Goal: Task Accomplishment & Management: Manage account settings

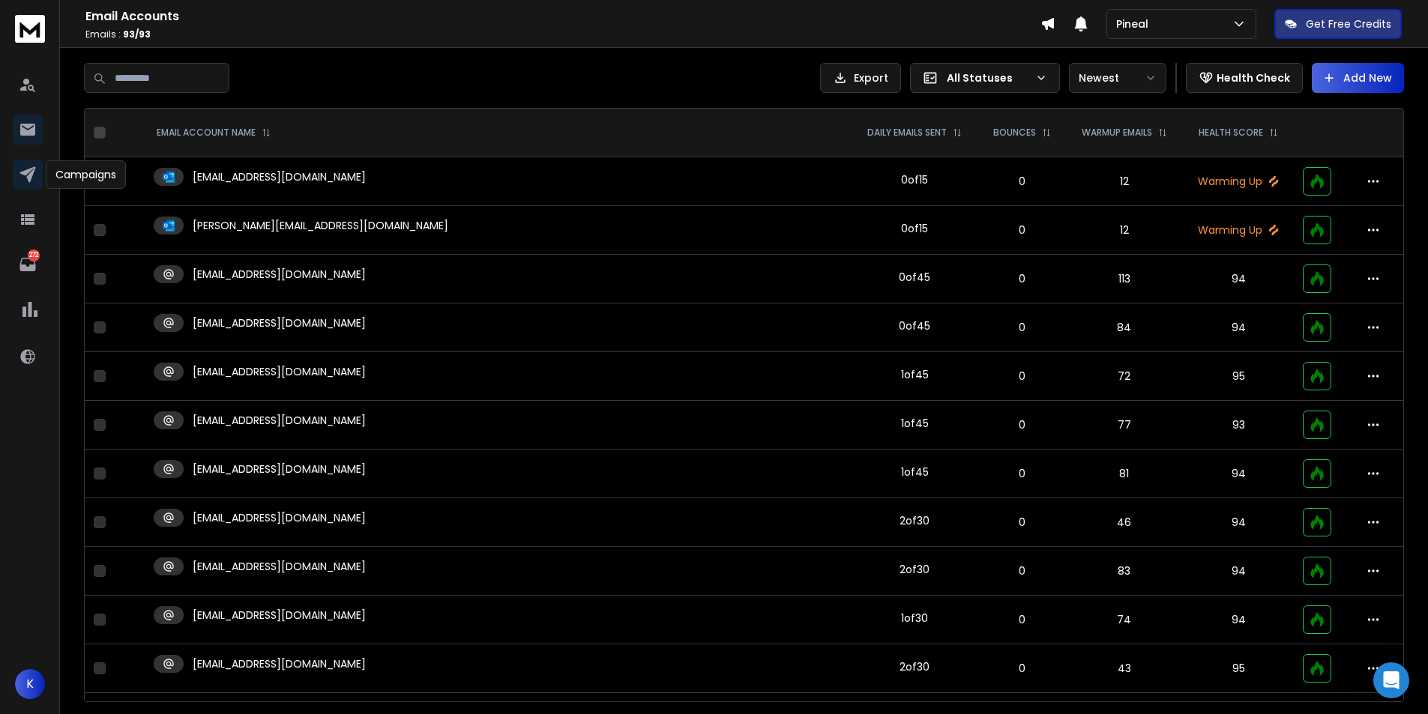
click at [35, 178] on icon at bounding box center [28, 175] width 18 height 18
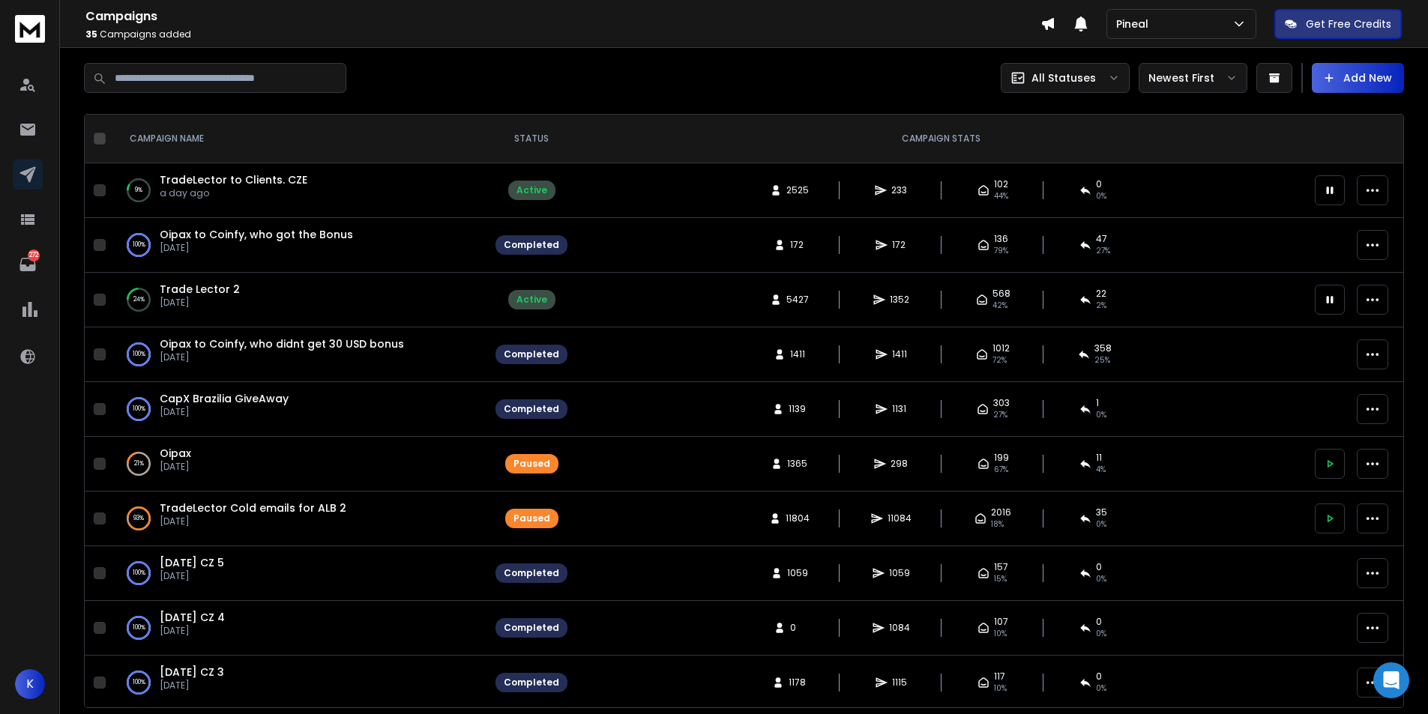
click at [13, 160] on link at bounding box center [28, 175] width 30 height 30
click at [25, 256] on icon at bounding box center [28, 265] width 18 height 18
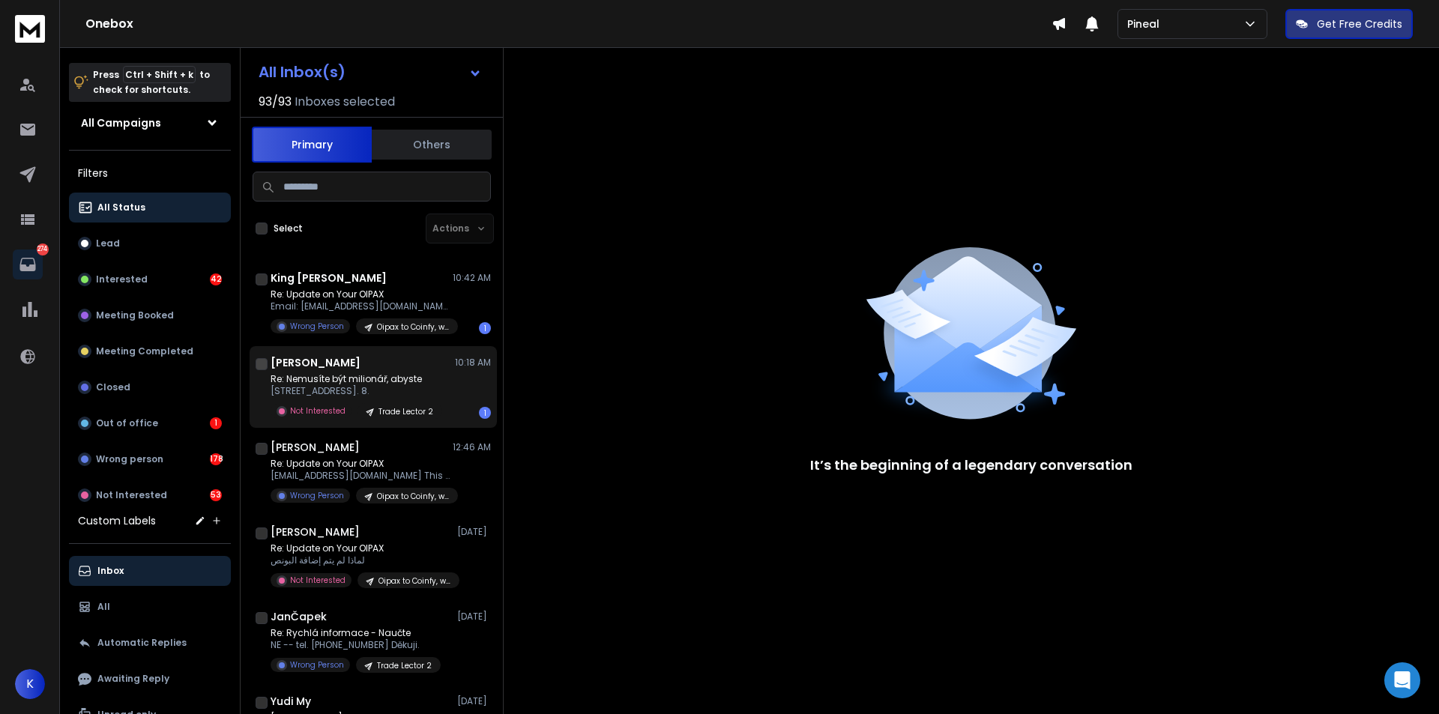
click at [453, 395] on div "Re: Nemusíte být milionář, abyste [STREET_ADDRESS]. 8. Not Interested Trade Lec…" at bounding box center [381, 396] width 220 height 46
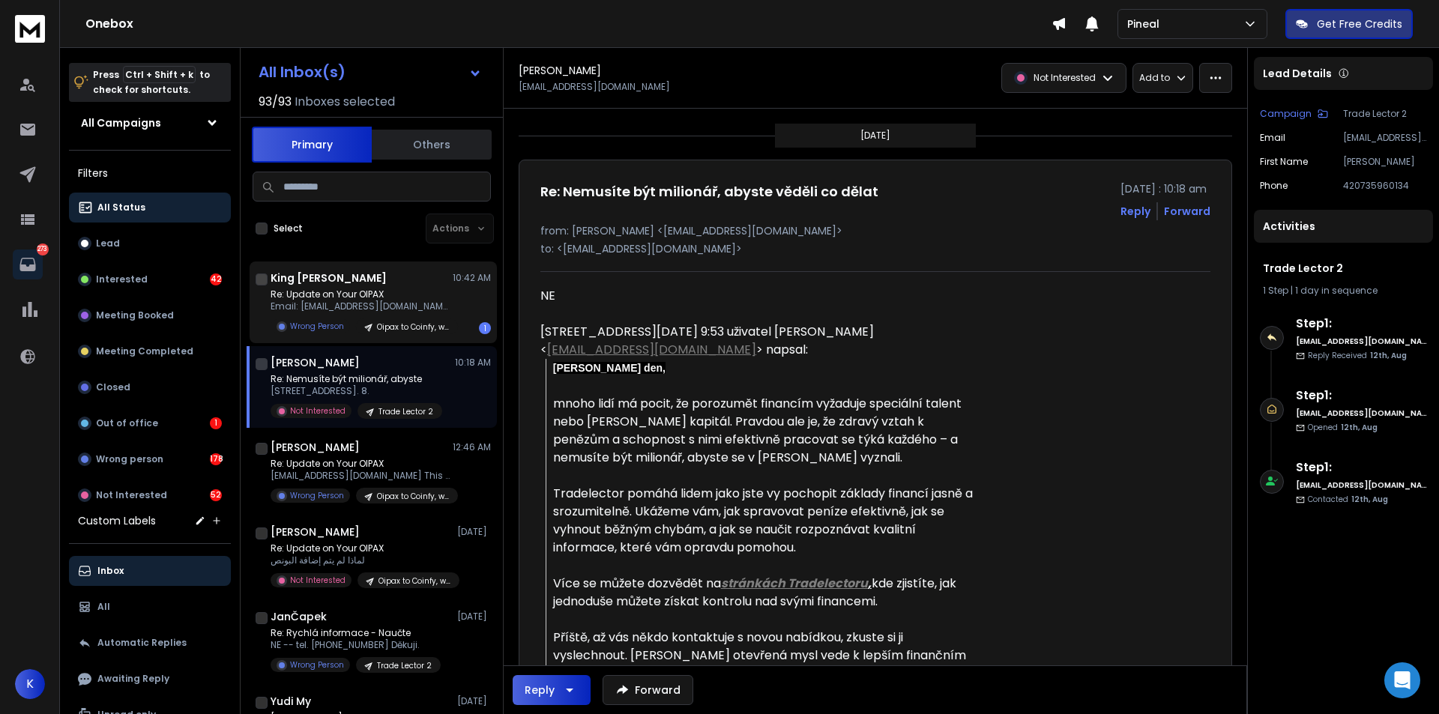
click at [406, 294] on p "Re: Update on Your OIPAX" at bounding box center [361, 295] width 180 height 12
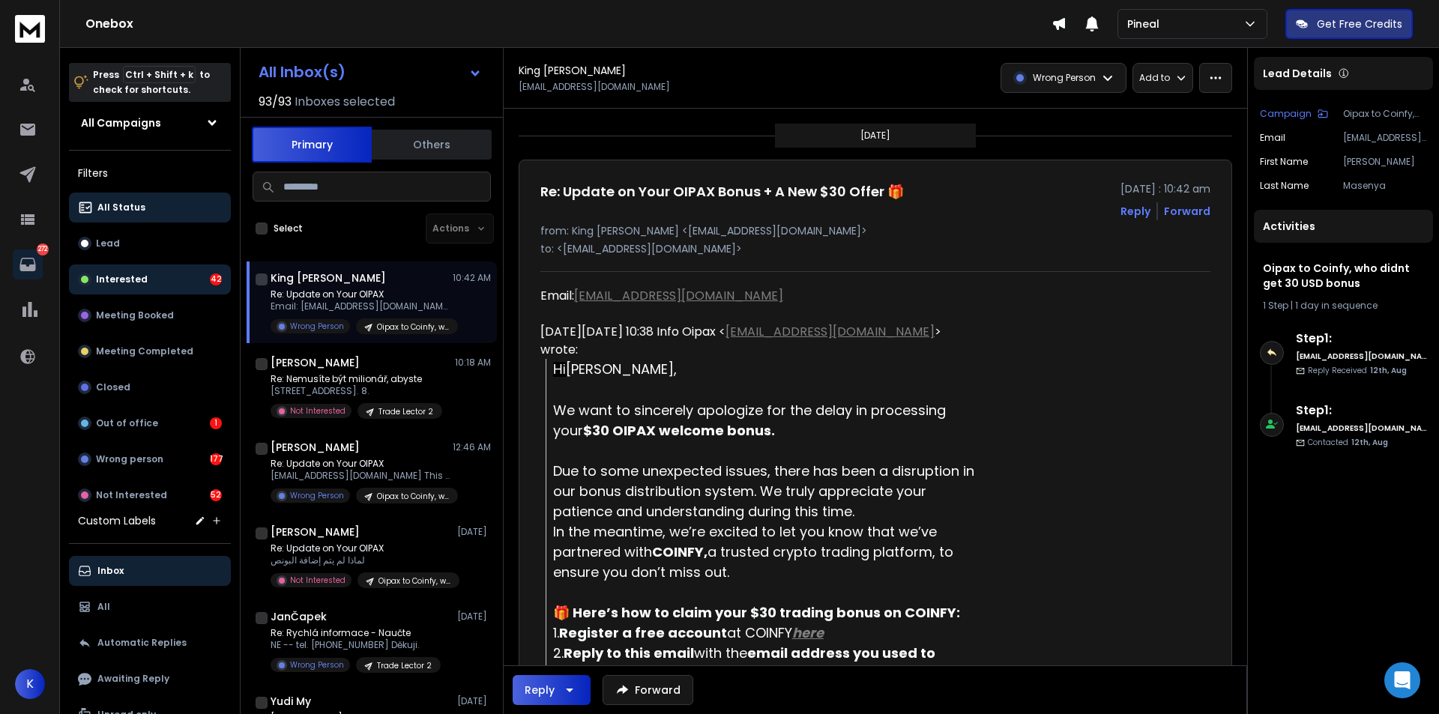
click at [162, 277] on button "Interested 42" at bounding box center [150, 280] width 162 height 30
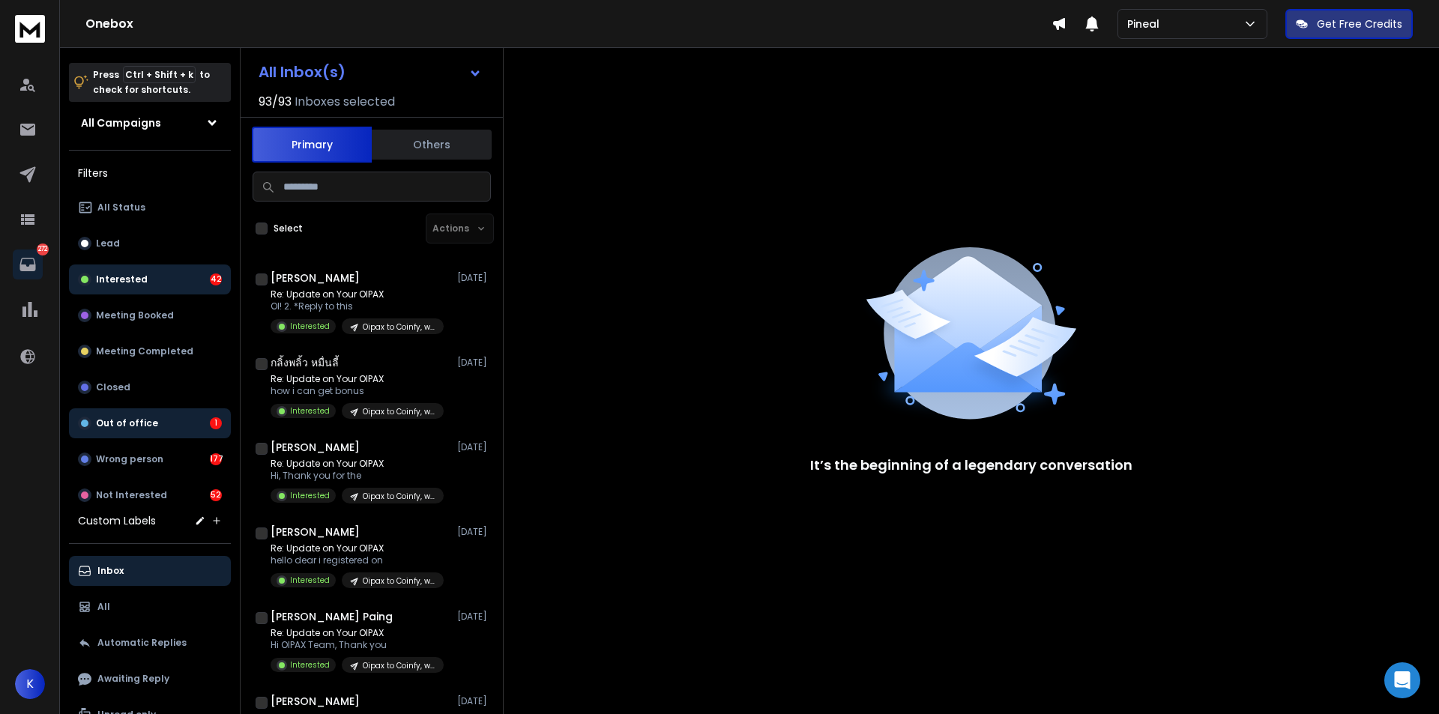
click at [172, 423] on button "Out of office 1" at bounding box center [150, 423] width 162 height 30
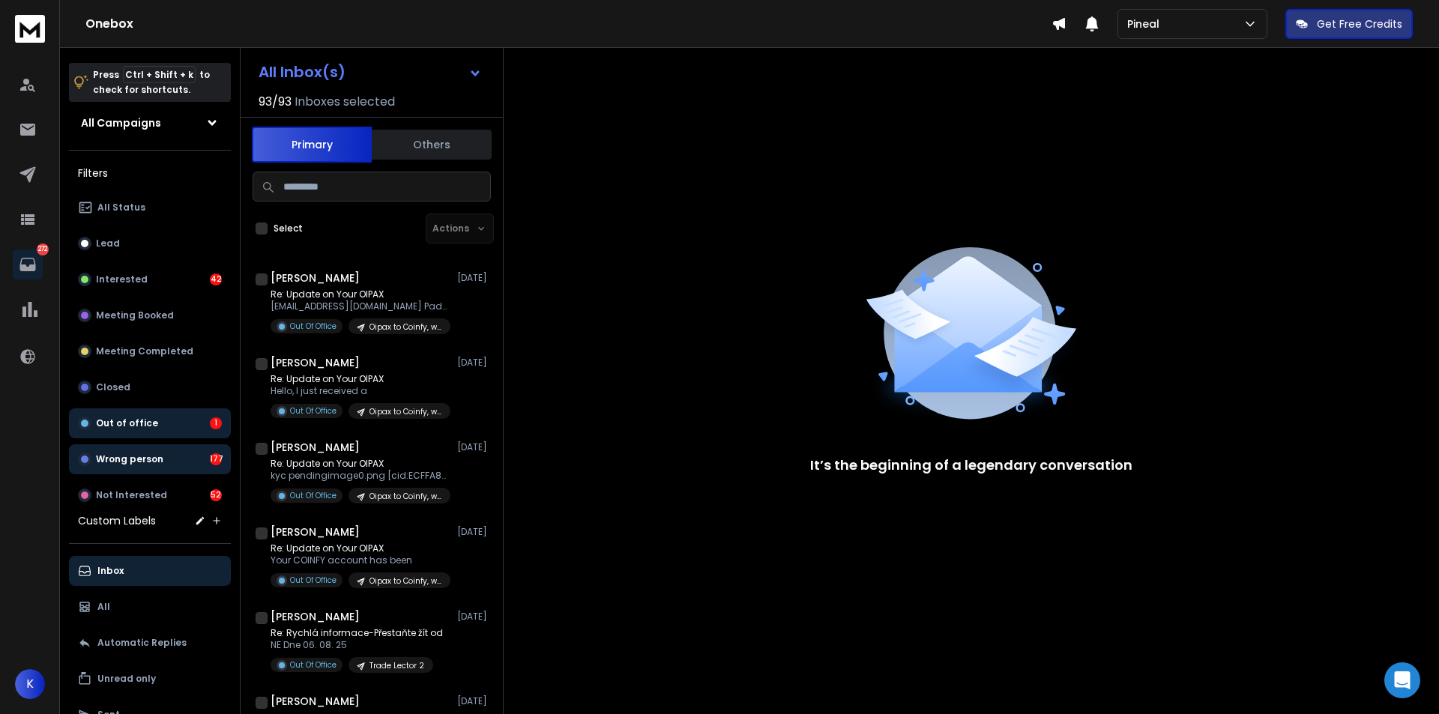
click at [189, 450] on button "Wrong person 177" at bounding box center [150, 459] width 162 height 30
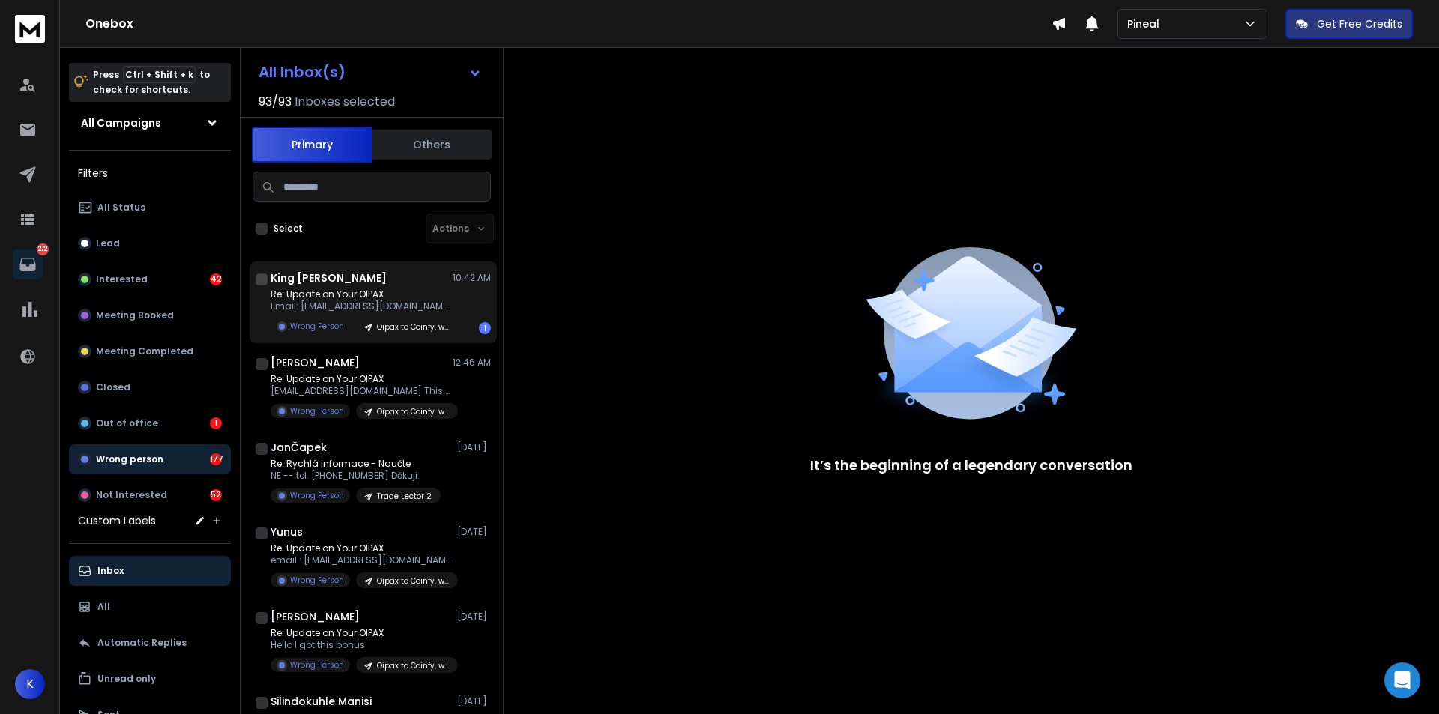
click at [386, 300] on p "Re: Update on Your OIPAX" at bounding box center [361, 295] width 180 height 12
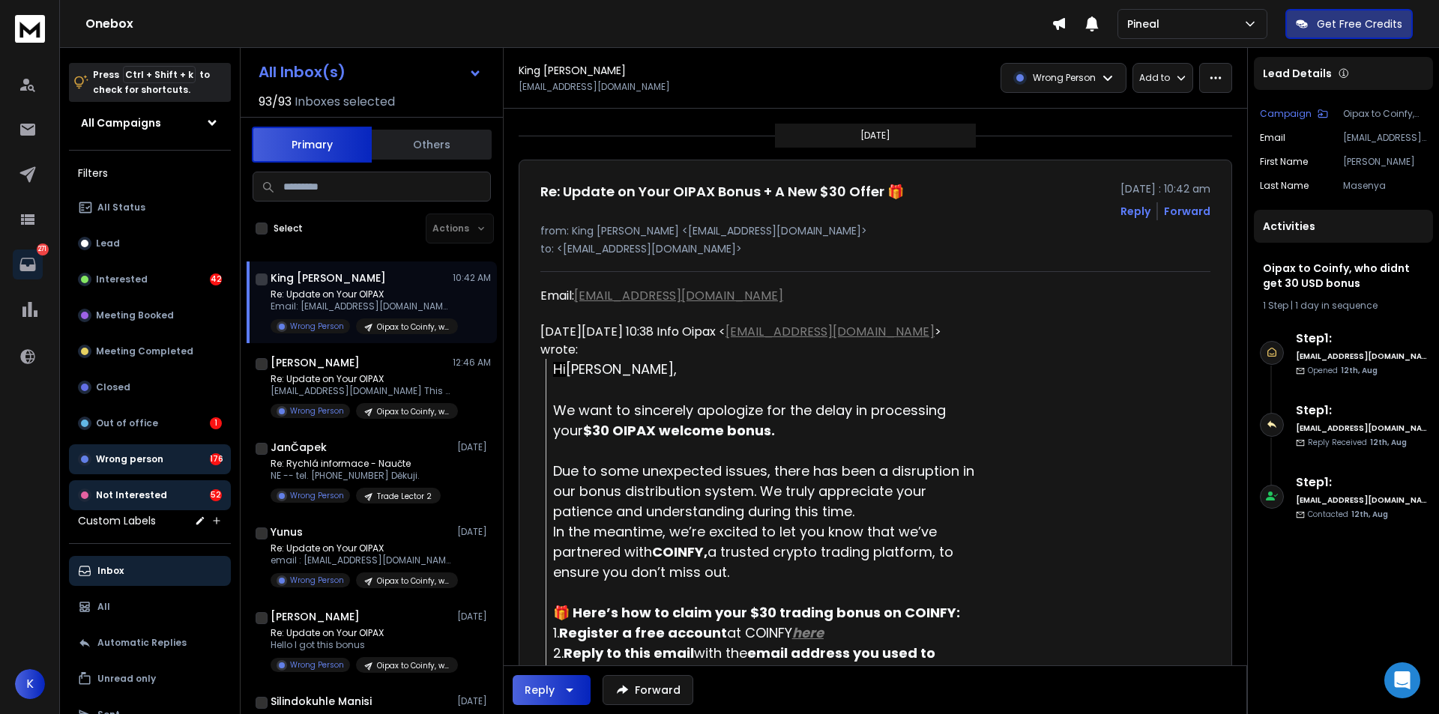
click at [183, 491] on button "Not Interested 52" at bounding box center [150, 495] width 162 height 30
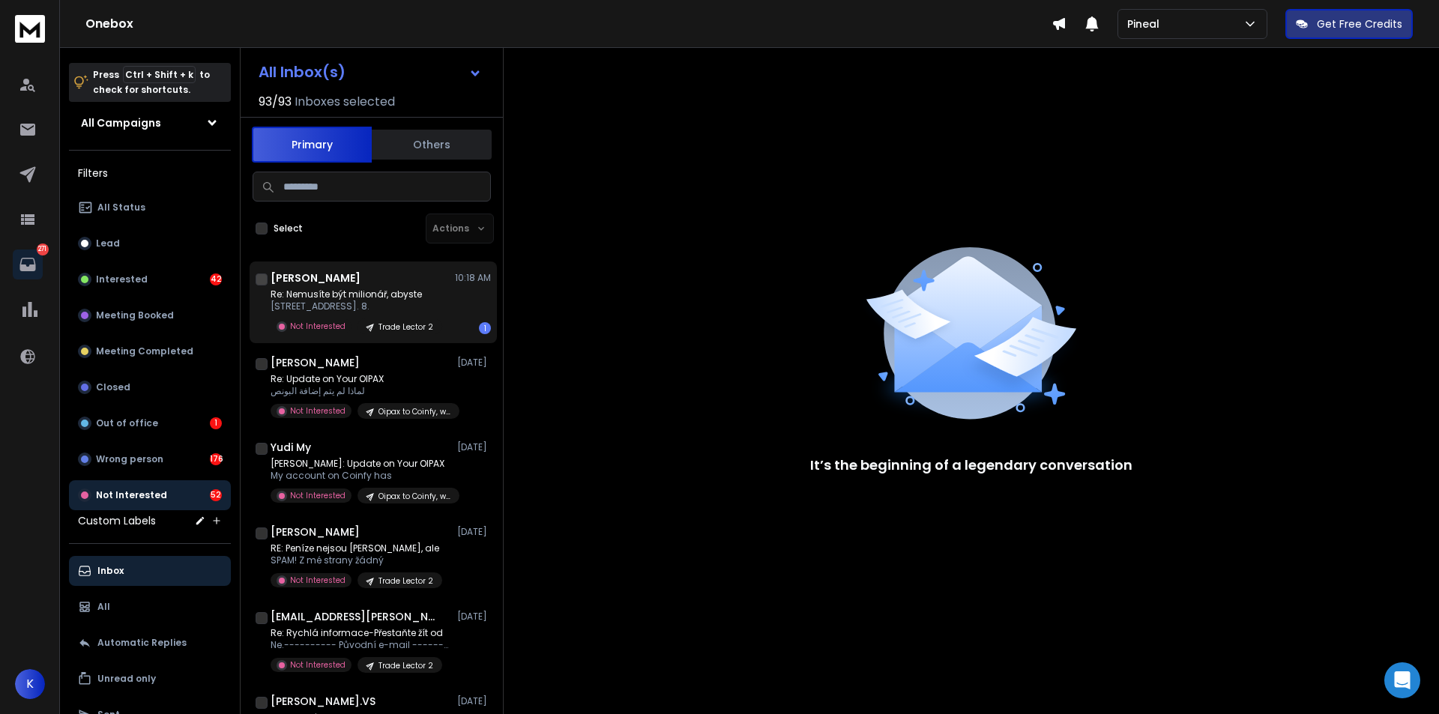
click at [399, 299] on p "Re: Nemusíte být milionář, abyste" at bounding box center [357, 295] width 172 height 12
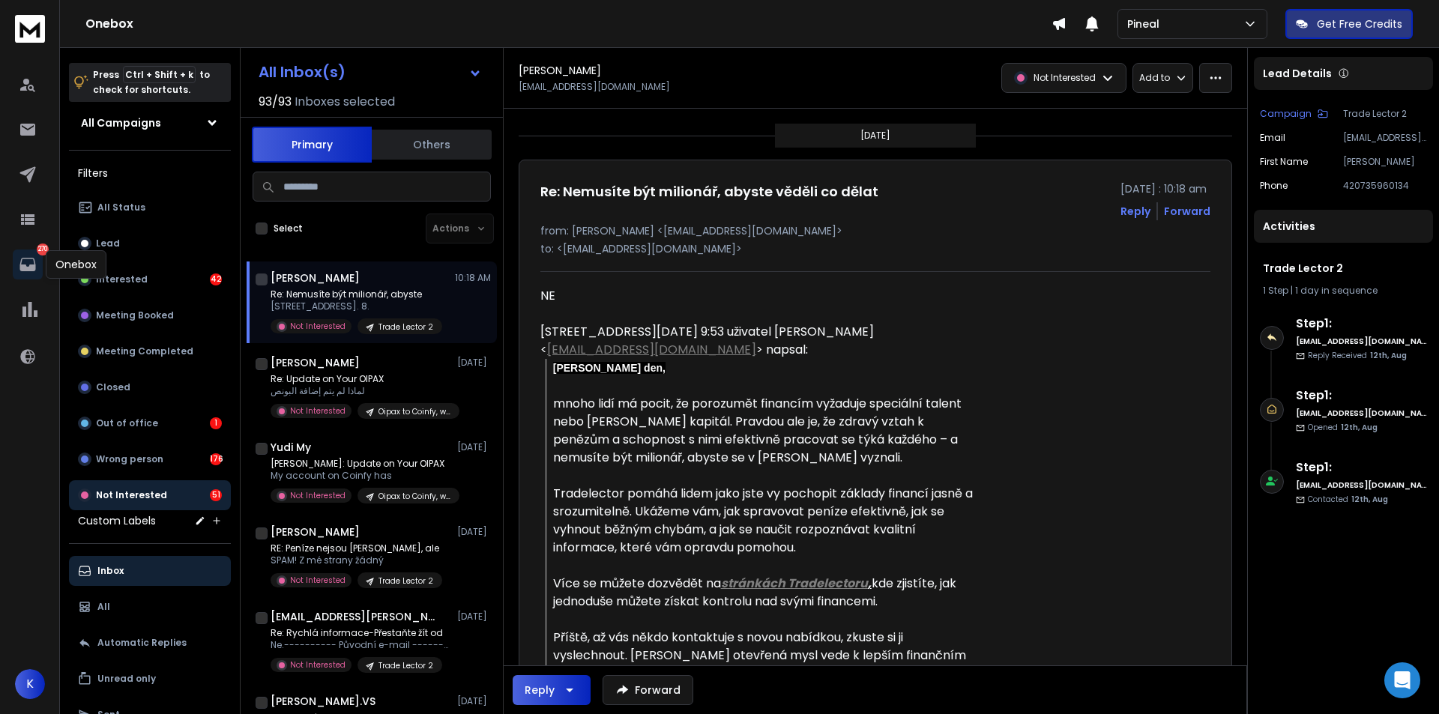
click at [31, 267] on icon at bounding box center [27, 264] width 16 height 13
click at [37, 175] on link at bounding box center [28, 175] width 30 height 30
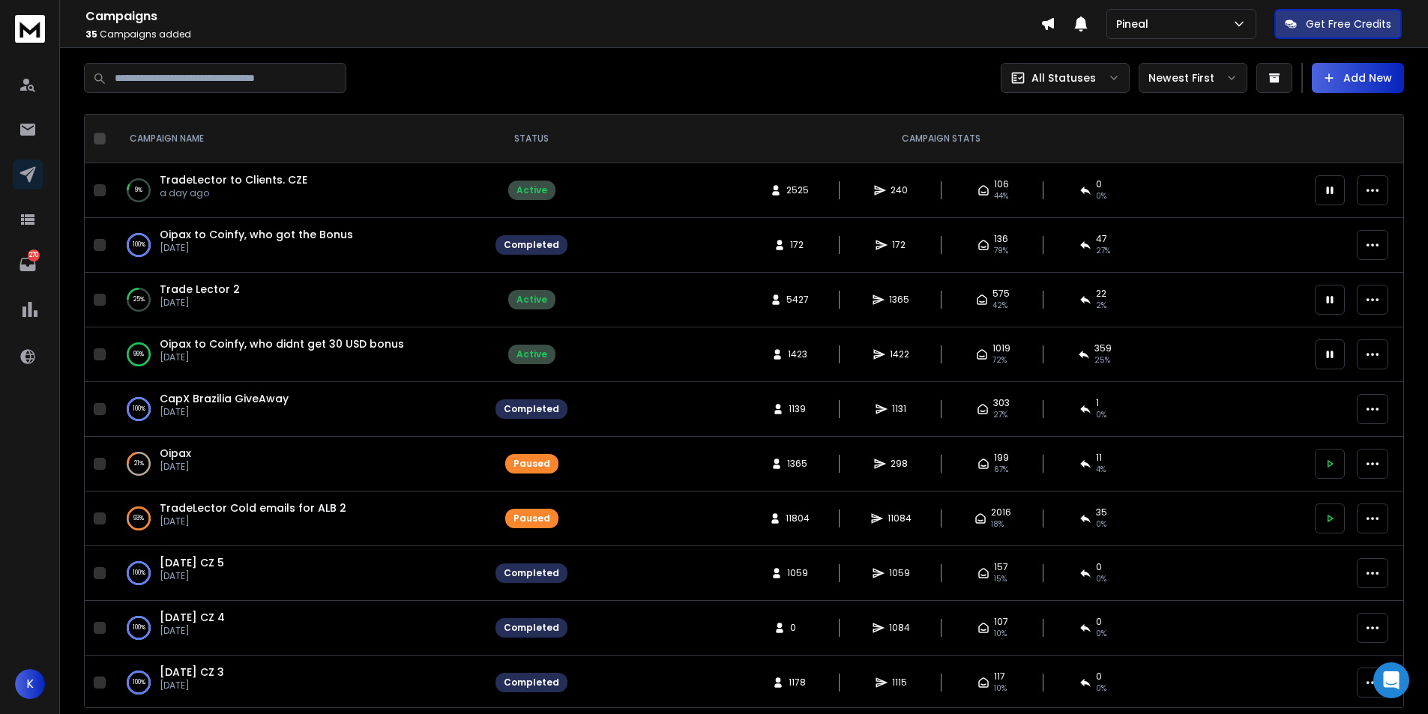
click at [404, 192] on div "9 % TradeLector to Clients. CZE a day ago" at bounding box center [299, 190] width 345 height 36
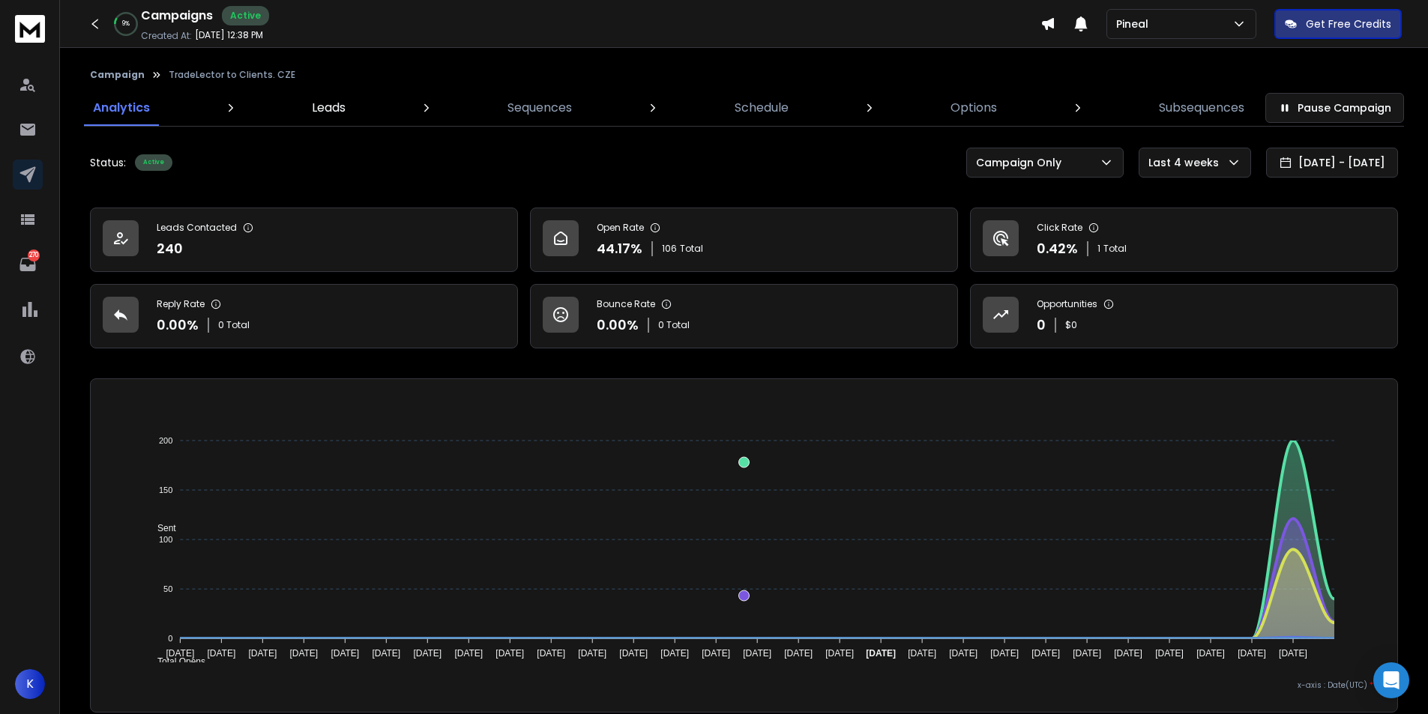
click at [316, 113] on p "Leads" at bounding box center [329, 108] width 34 height 18
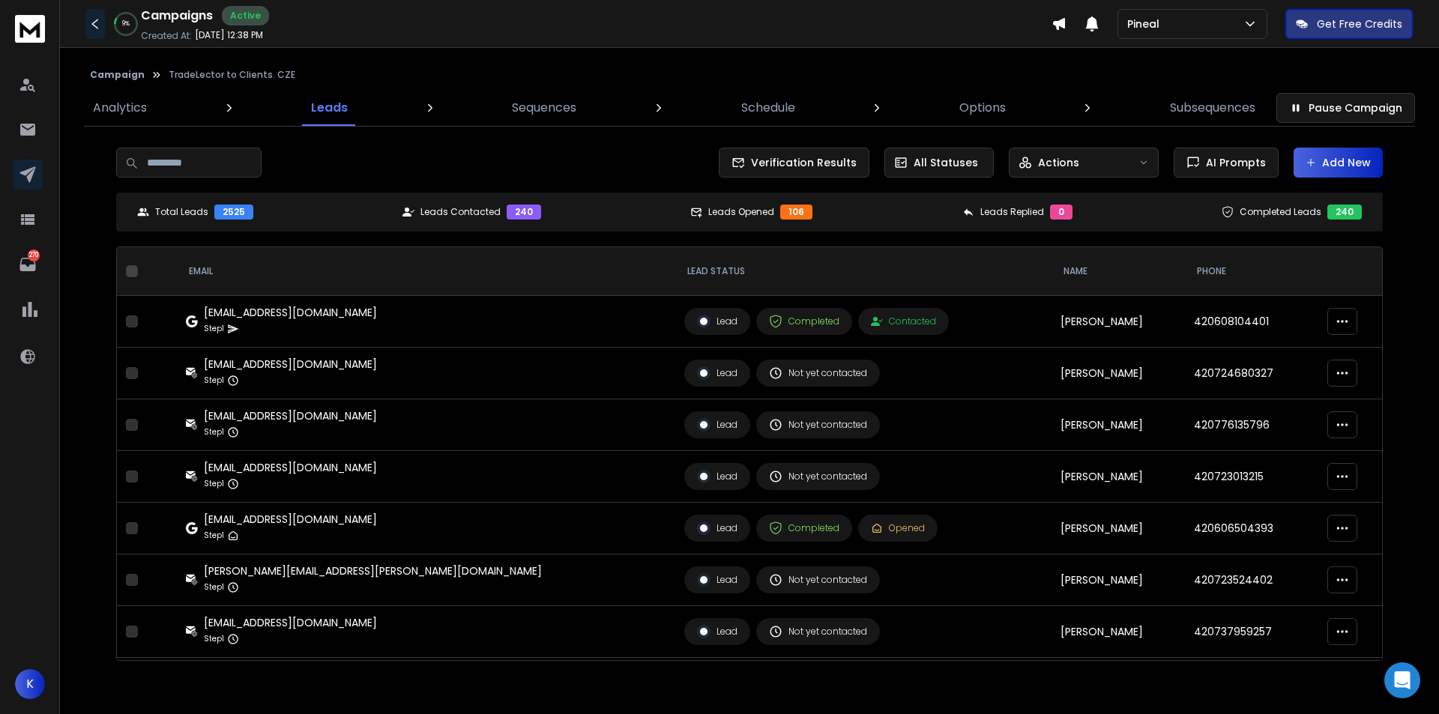
click at [90, 37] on button at bounding box center [94, 24] width 19 height 30
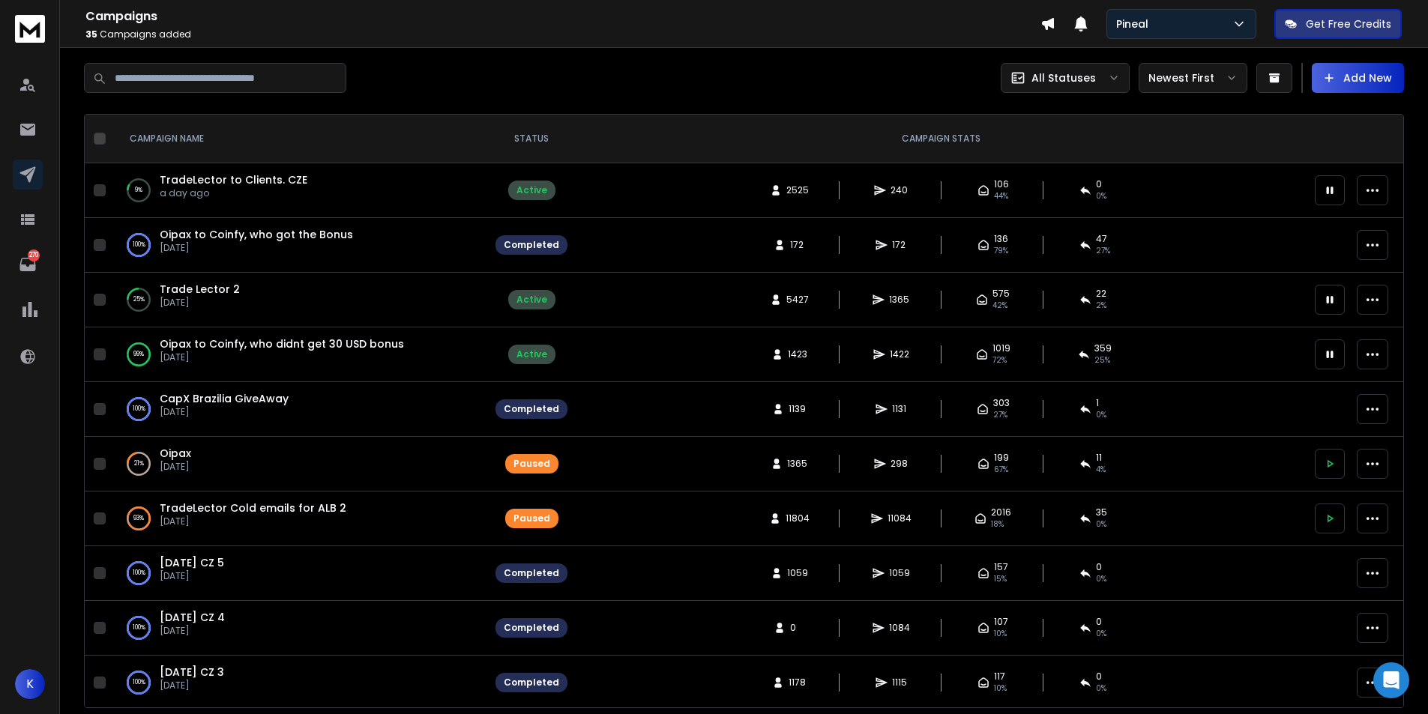
click at [1147, 20] on p "Pineal" at bounding box center [1135, 23] width 38 height 15
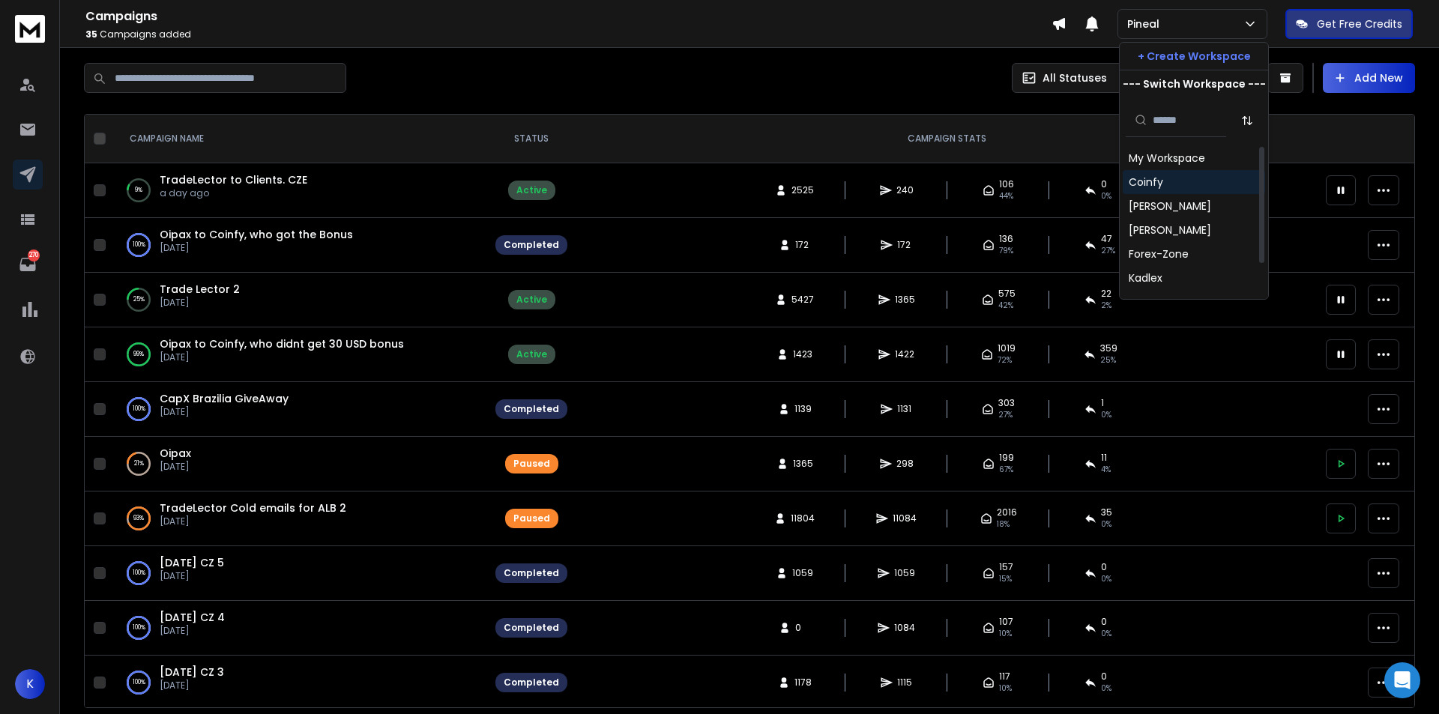
click at [1176, 181] on div "Coinfy" at bounding box center [1194, 182] width 142 height 24
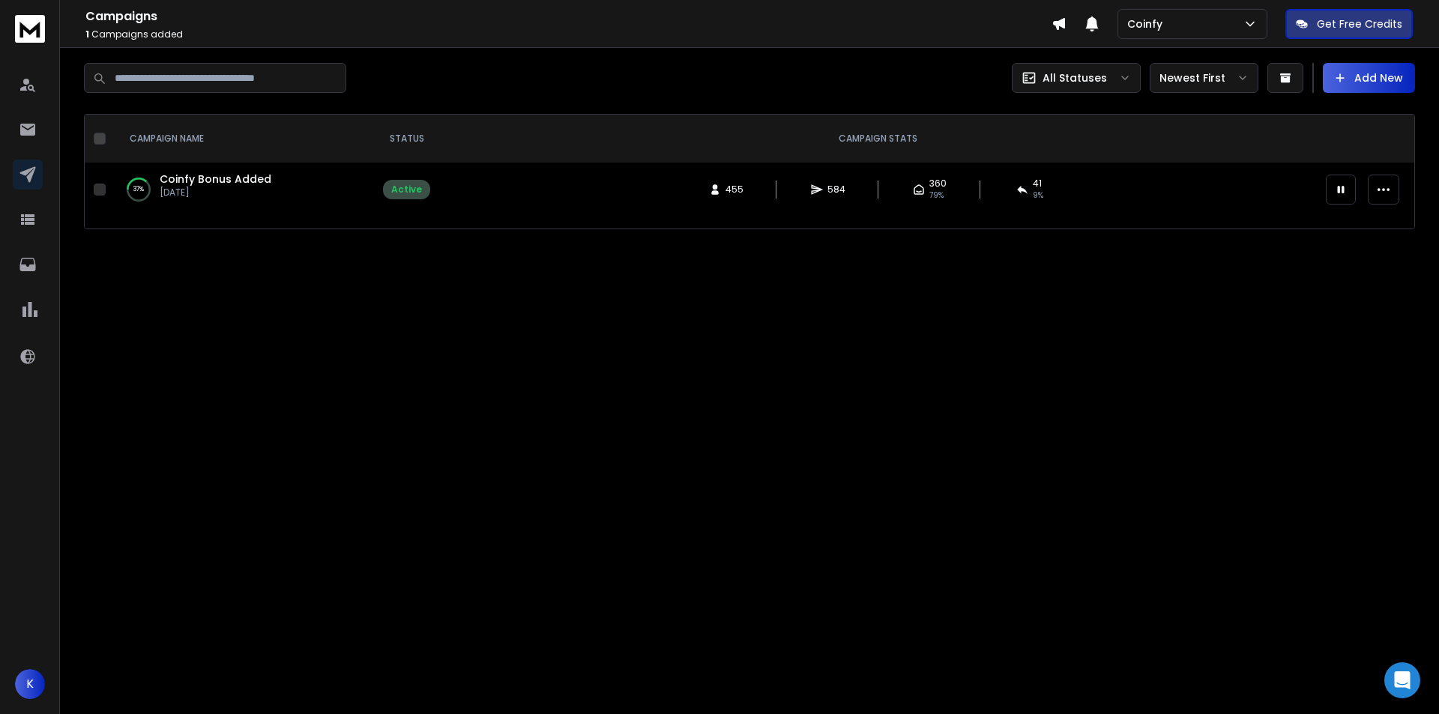
click at [200, 187] on p "[DATE]" at bounding box center [216, 193] width 112 height 12
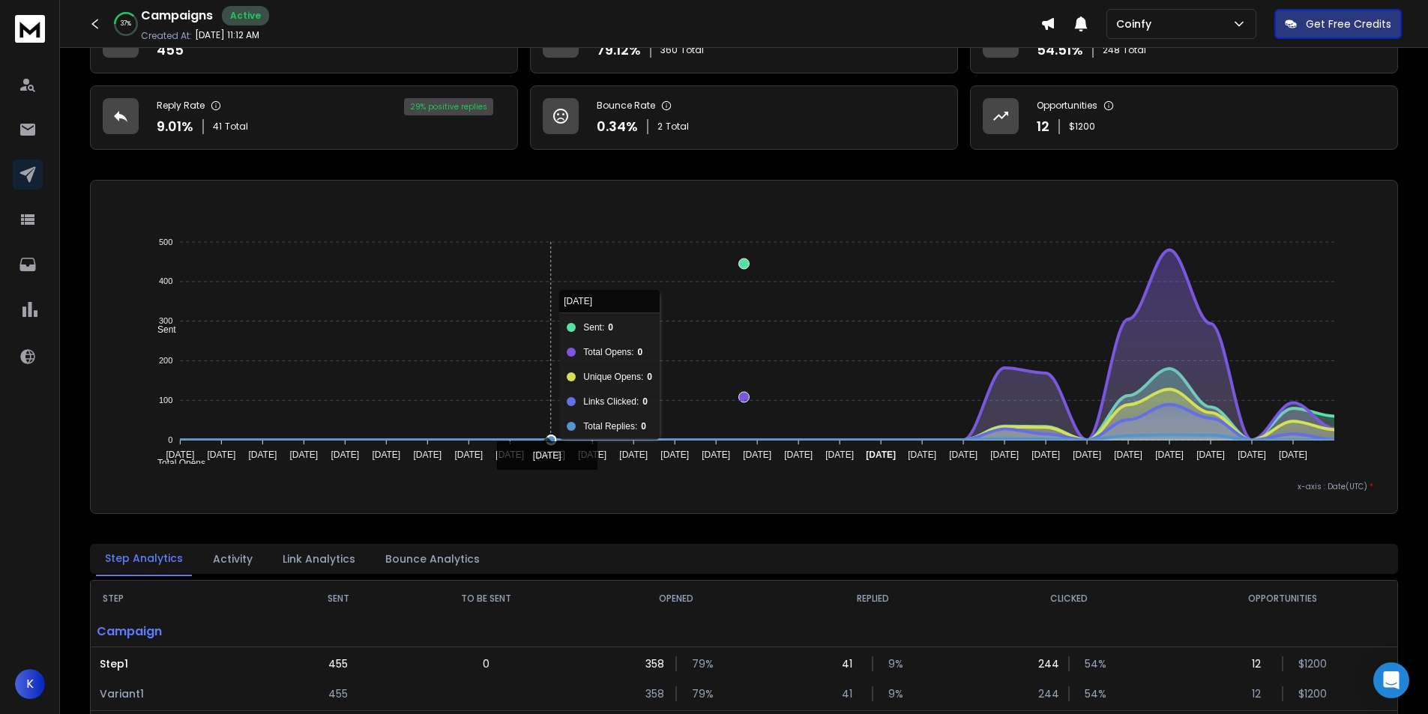
scroll to position [286, 0]
